Goal: Communication & Community: Answer question/provide support

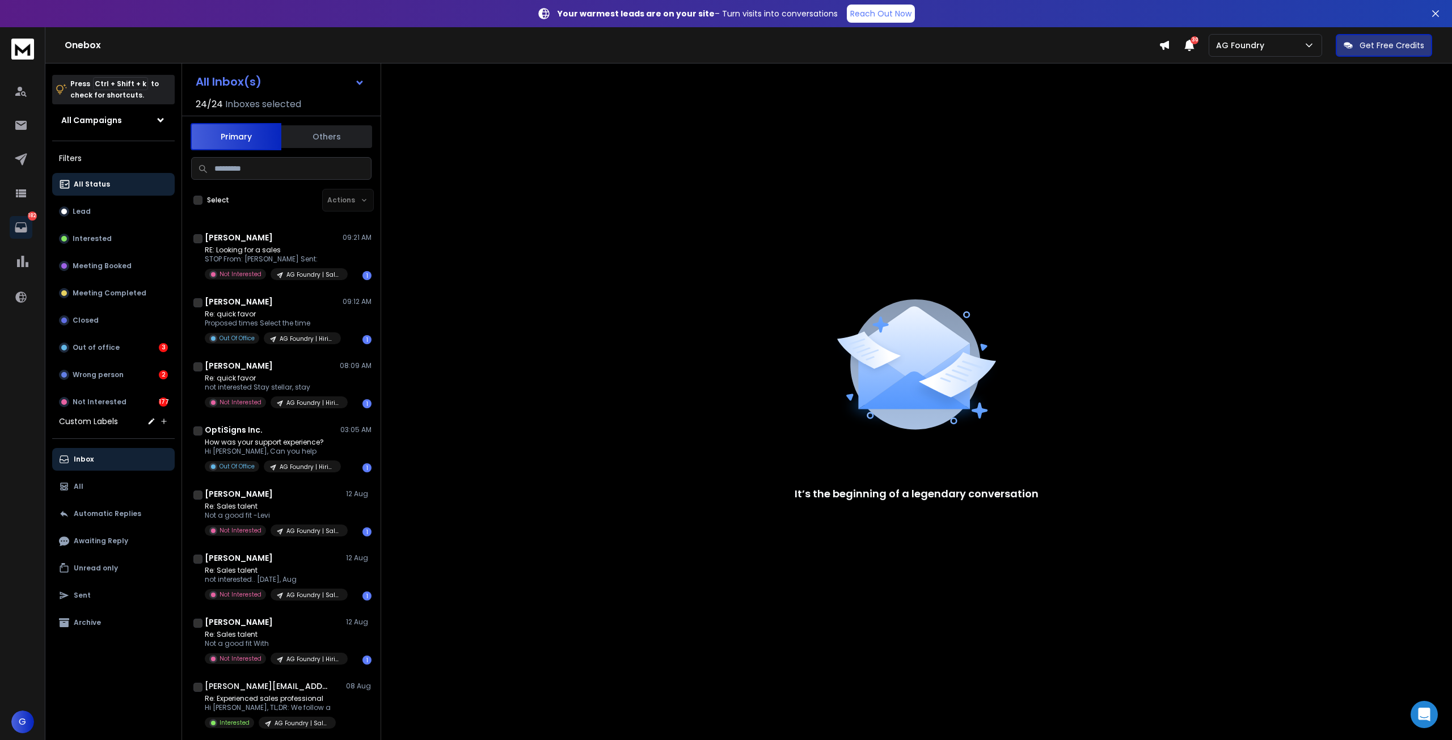
click at [108, 457] on button "Inbox" at bounding box center [113, 459] width 122 height 23
click at [116, 236] on button "Interested" at bounding box center [113, 238] width 122 height 23
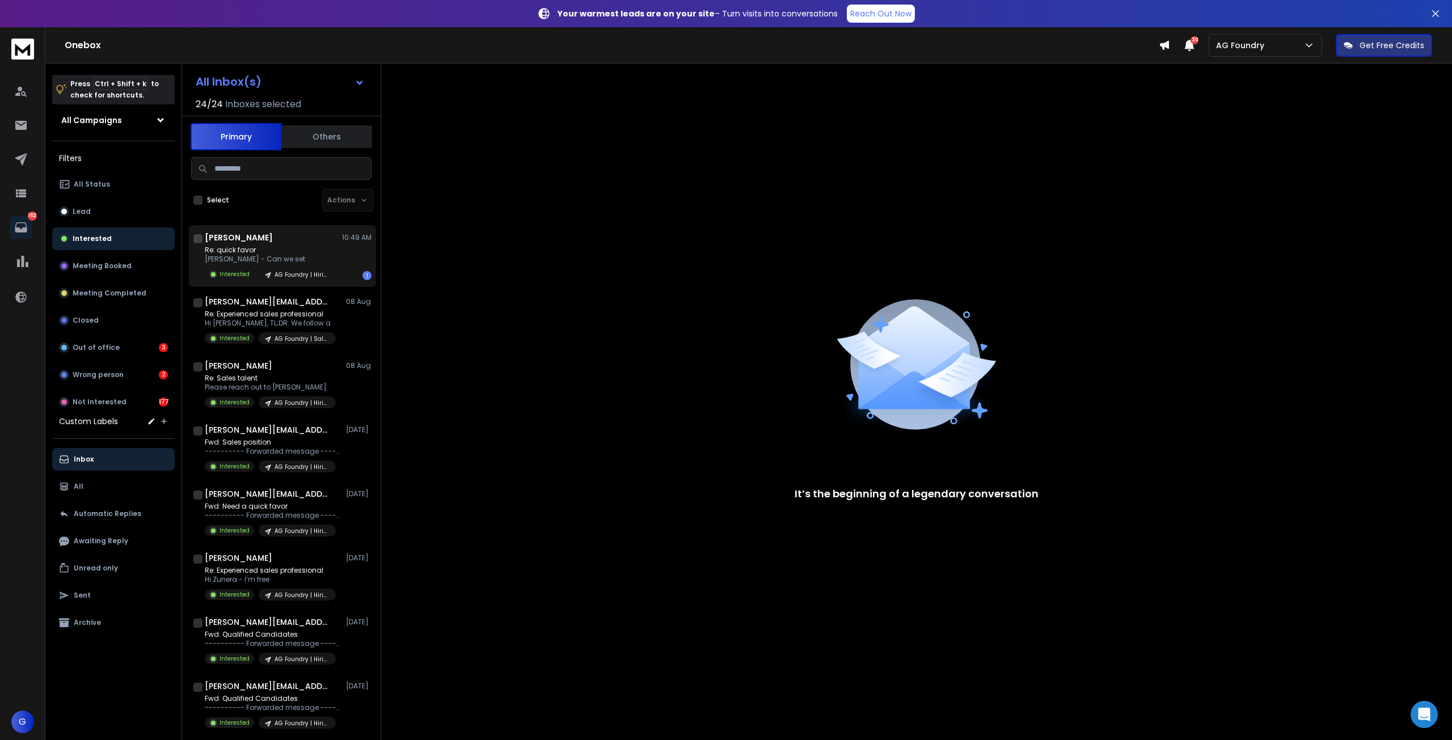
click at [322, 257] on p "[PERSON_NAME] - Can we set" at bounding box center [270, 259] width 131 height 9
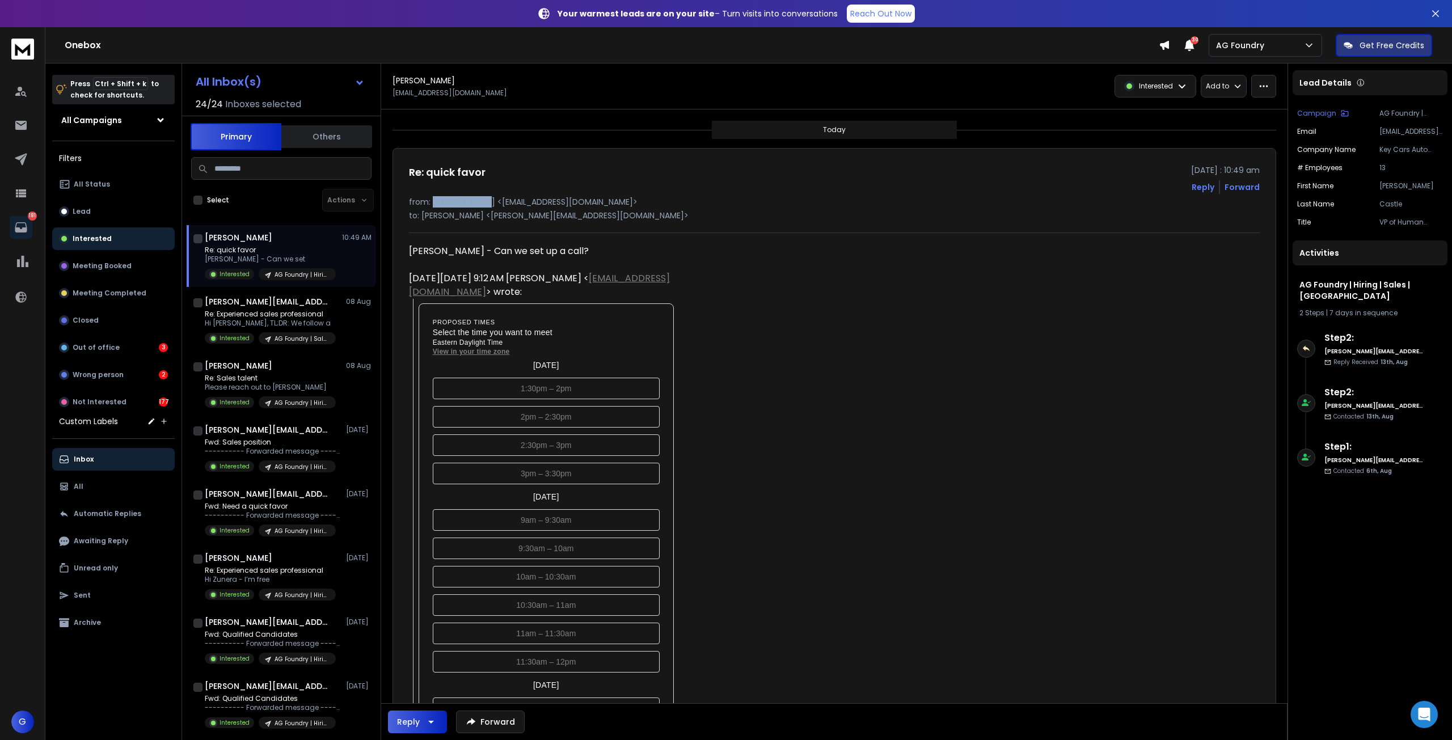
drag, startPoint x: 485, startPoint y: 201, endPoint x: 432, endPoint y: 200, distance: 53.3
click at [432, 200] on p "from: [PERSON_NAME] <[EMAIL_ADDRESS][DOMAIN_NAME]>" at bounding box center [834, 201] width 850 height 11
copy p "[PERSON_NAME]"
click at [1212, 184] on button "Reply" at bounding box center [1202, 186] width 23 height 11
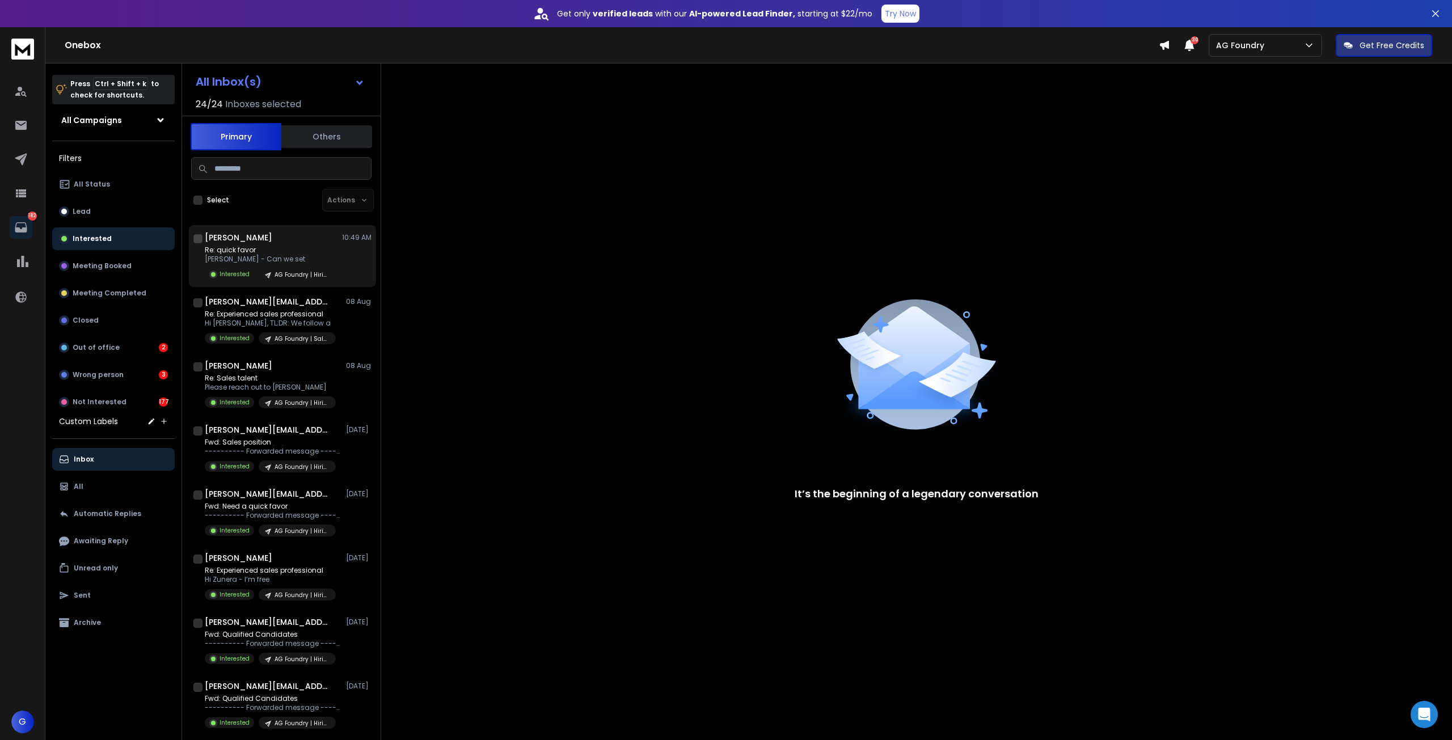
click at [286, 239] on div "James Castle 10:49 AM" at bounding box center [288, 237] width 167 height 11
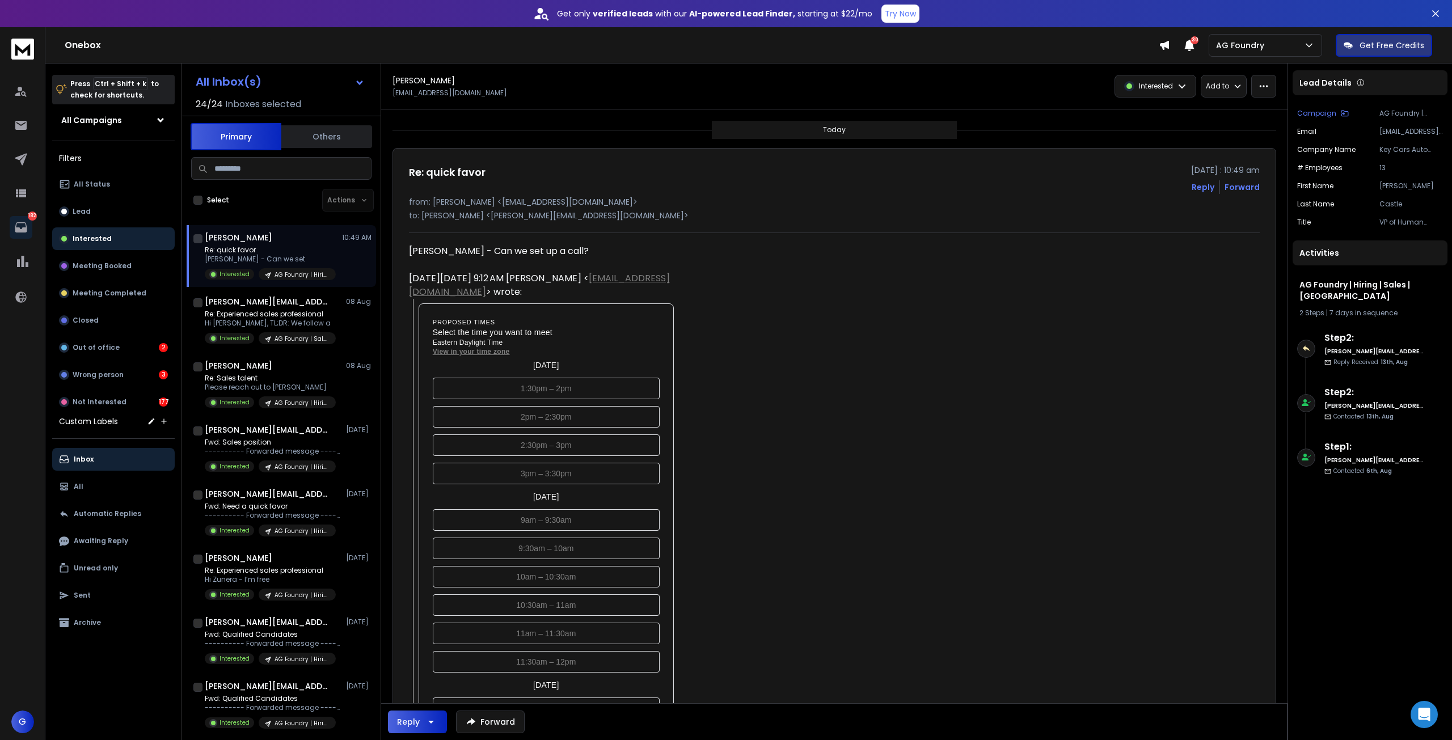
click at [1214, 184] on button "Reply" at bounding box center [1202, 186] width 23 height 11
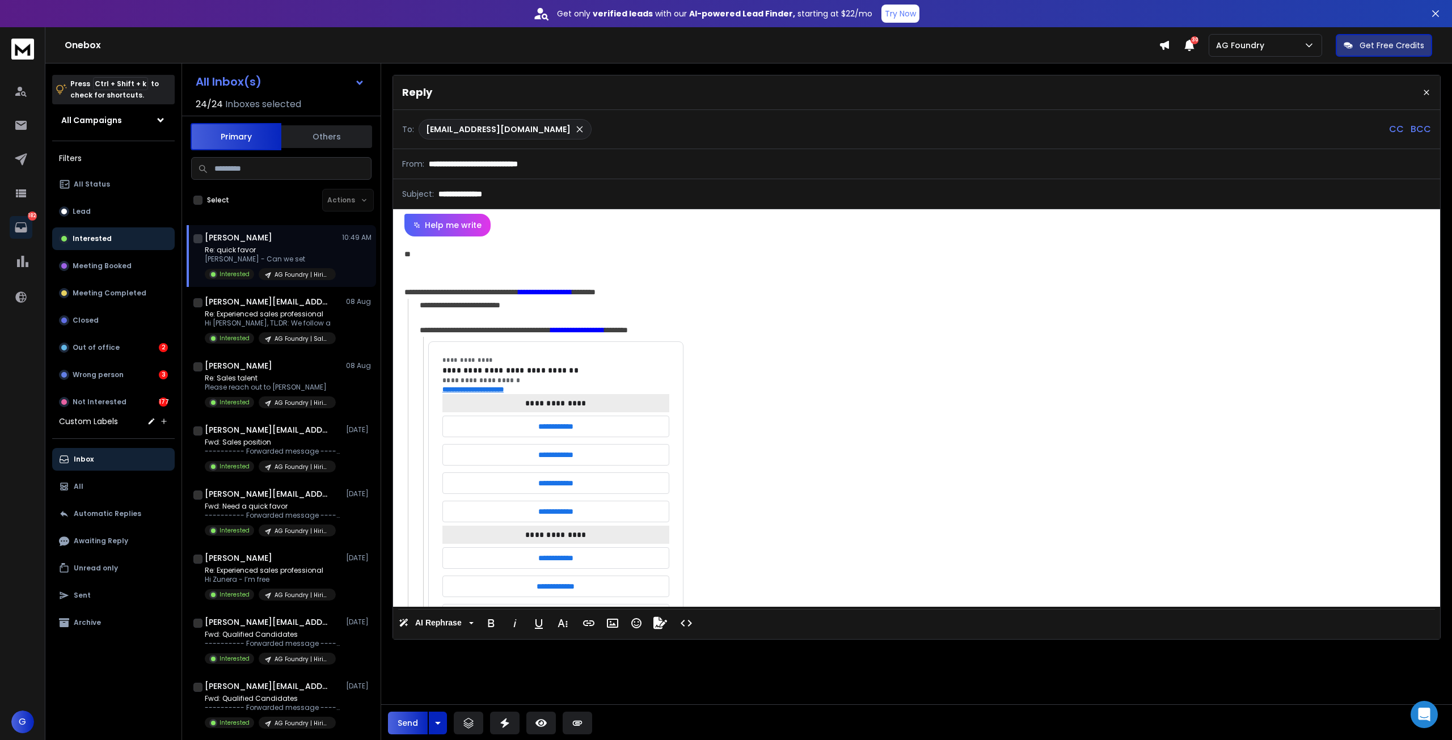
click at [451, 257] on div "**" at bounding box center [910, 254] width 1012 height 12
click at [540, 251] on div "**********" at bounding box center [910, 254] width 1012 height 12
click at [610, 129] on input at bounding box center [635, 129] width 79 height 20
click at [789, 130] on div "[EMAIL_ADDRESS][DOMAIN_NAME]" at bounding box center [901, 129] width 966 height 20
click at [1386, 126] on div "To: jcastle@keycars.com CC BCC" at bounding box center [916, 129] width 1047 height 39
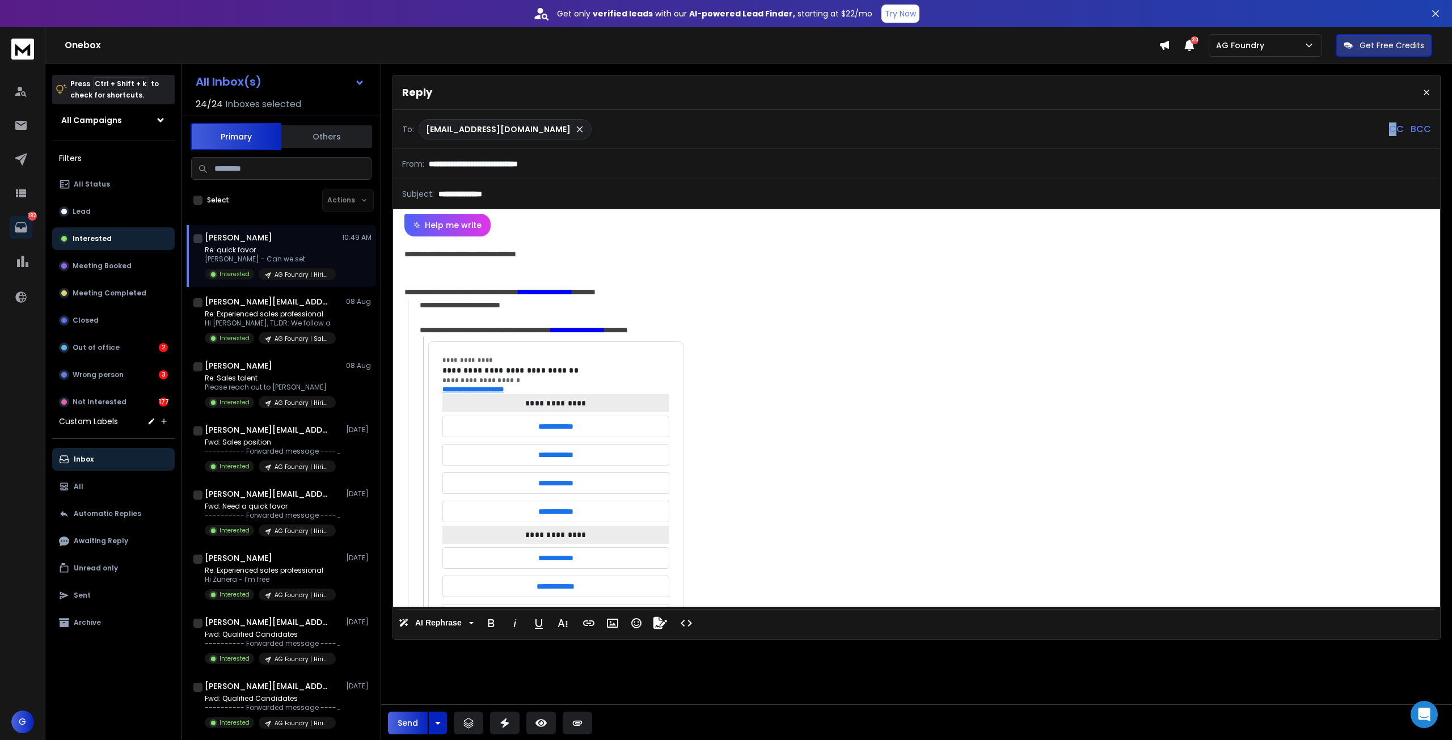
click at [1390, 128] on p "CC" at bounding box center [1396, 129] width 15 height 14
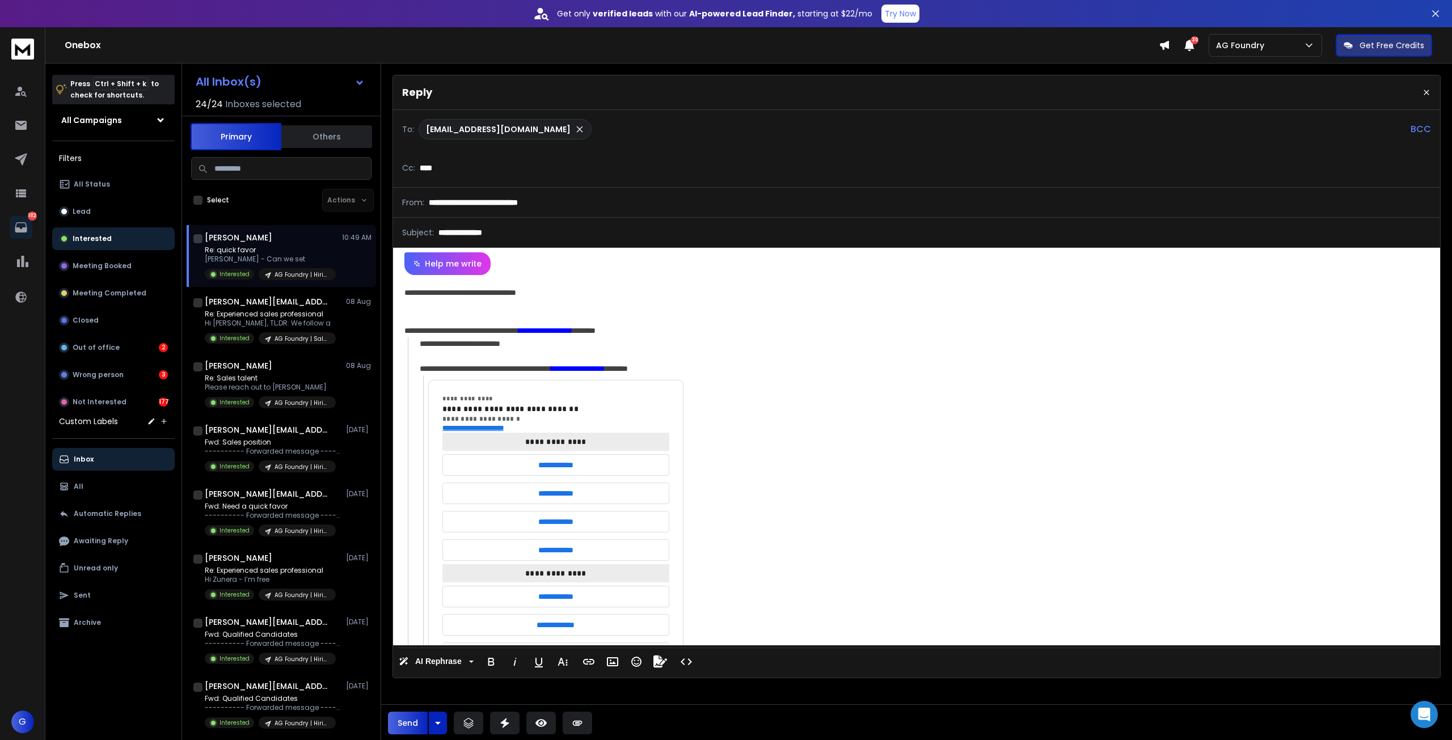
type input "**********"
click at [416, 728] on button "Send" at bounding box center [408, 723] width 40 height 23
